Goal: Communication & Community: Answer question/provide support

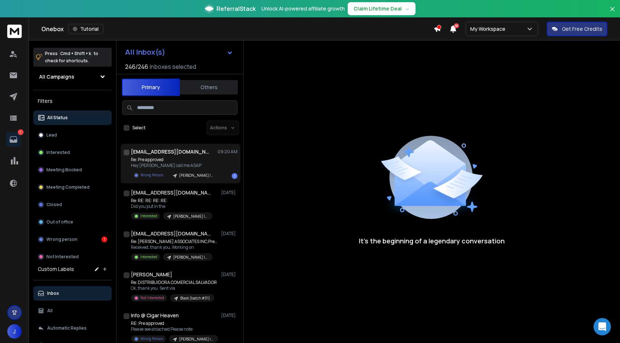
click at [209, 161] on div "Re: Pre approved Hey Morris call me ASAP Wrong Person Kassab leads 1" at bounding box center [184, 168] width 107 height 22
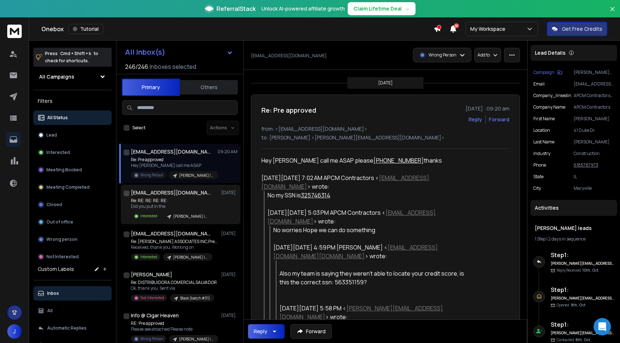
click at [198, 192] on div "info@athensdesign.tech 09 Oct" at bounding box center [184, 192] width 107 height 7
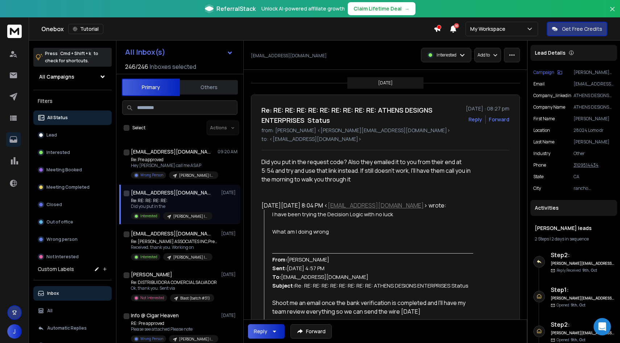
click at [472, 123] on div "Reply Forward" at bounding box center [487, 119] width 43 height 9
click at [472, 122] on button "Reply" at bounding box center [475, 119] width 14 height 7
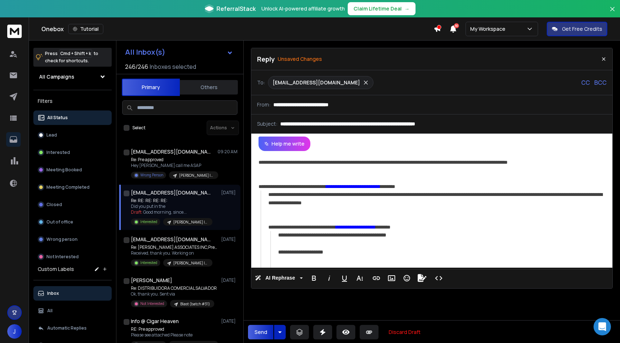
click at [266, 329] on button "Send" at bounding box center [260, 332] width 25 height 14
click at [565, 161] on div "**********" at bounding box center [430, 162] width 344 height 8
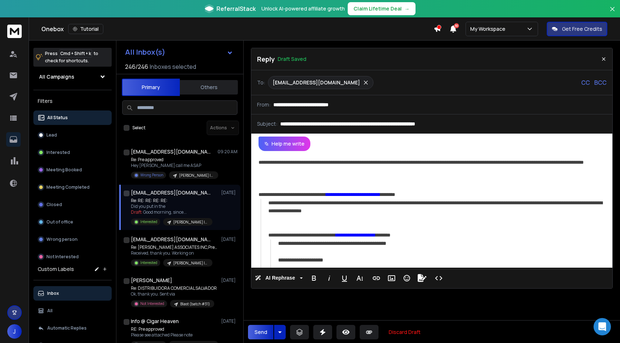
click at [261, 337] on button "Send" at bounding box center [260, 332] width 25 height 14
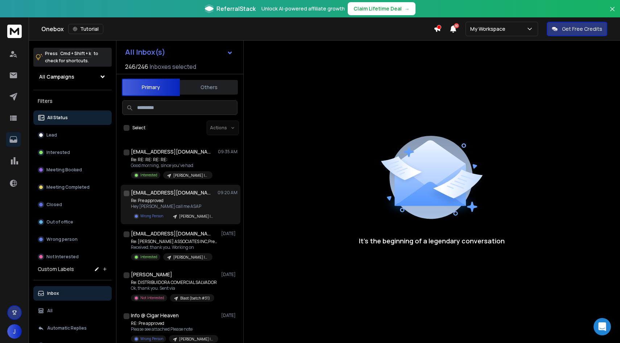
click at [222, 191] on p "09:20 AM" at bounding box center [227, 193] width 20 height 6
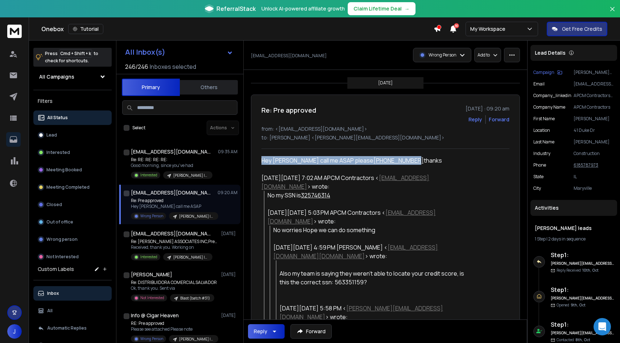
drag, startPoint x: 345, startPoint y: 160, endPoint x: 382, endPoint y: 163, distance: 36.4
click at [396, 158] on div "Hey Morris call me ASAP please 618-414-0960 thanks" at bounding box center [367, 160] width 212 height 9
copy tcxspan "618-414-0960"
drag, startPoint x: 384, startPoint y: 159, endPoint x: 346, endPoint y: 159, distance: 38.1
click at [346, 159] on div "Hey Morris call me ASAP please 618-414-0960 thanks" at bounding box center [367, 160] width 212 height 9
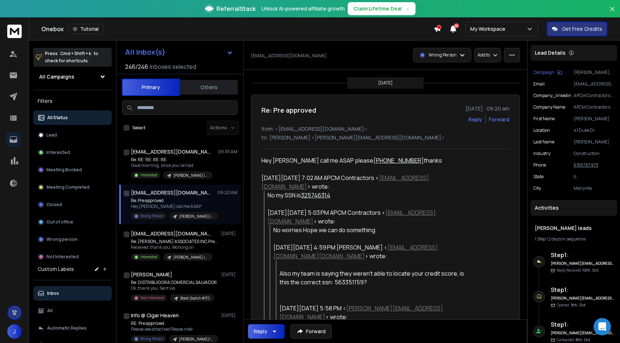
click at [337, 192] on div "No my SSN is 325746314" at bounding box center [369, 195] width 205 height 9
drag, startPoint x: 336, startPoint y: 196, endPoint x: 303, endPoint y: 198, distance: 33.0
click at [303, 198] on div "No my SSN is 325746314" at bounding box center [369, 195] width 205 height 9
copy tcxspan "325746314"
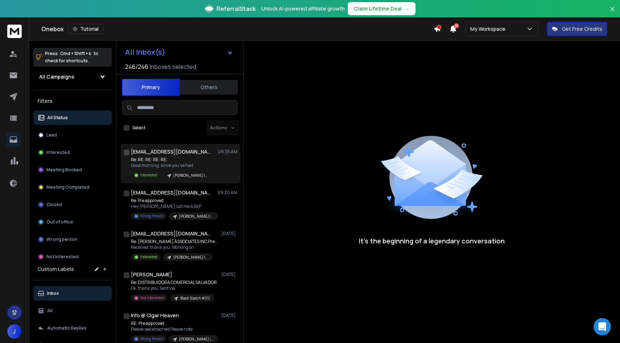
click at [165, 160] on p "Re: RE: RE: RE: RE:" at bounding box center [172, 160] width 82 height 6
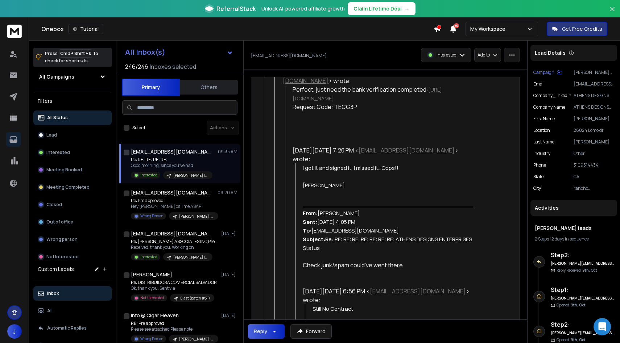
scroll to position [282, 0]
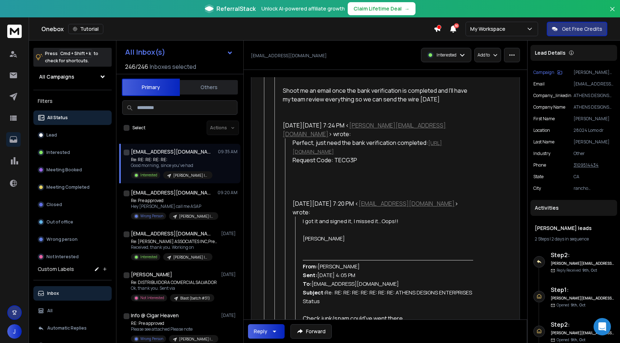
click at [335, 151] on span "https://app.decisionlogic.com/TECG3P" at bounding box center [366, 148] width 149 height 16
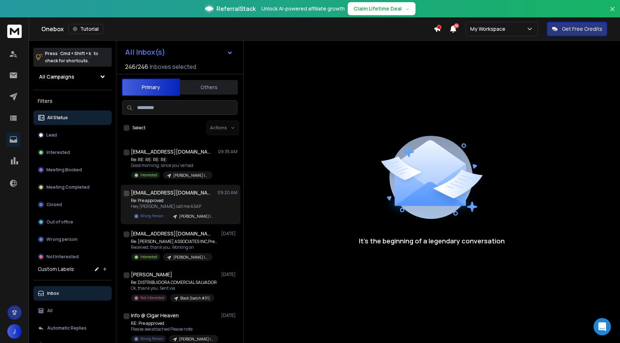
click at [180, 202] on p "Re: Pre approved" at bounding box center [174, 201] width 87 height 6
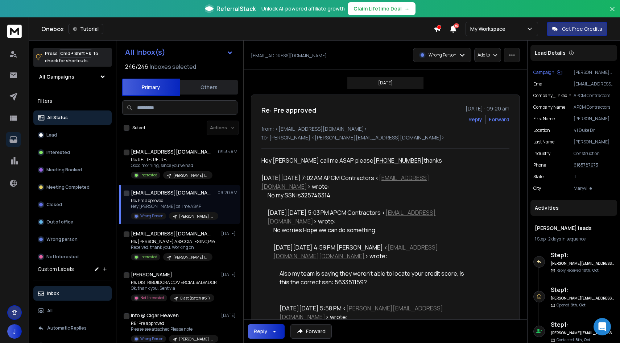
click at [470, 120] on button "Reply" at bounding box center [475, 119] width 14 height 7
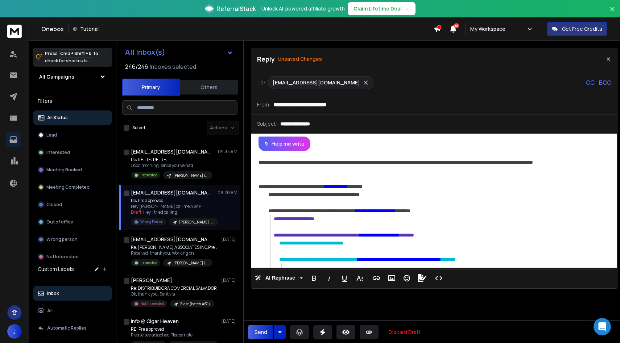
click at [263, 330] on button "Send" at bounding box center [260, 332] width 25 height 14
